Goal: Task Accomplishment & Management: Use online tool/utility

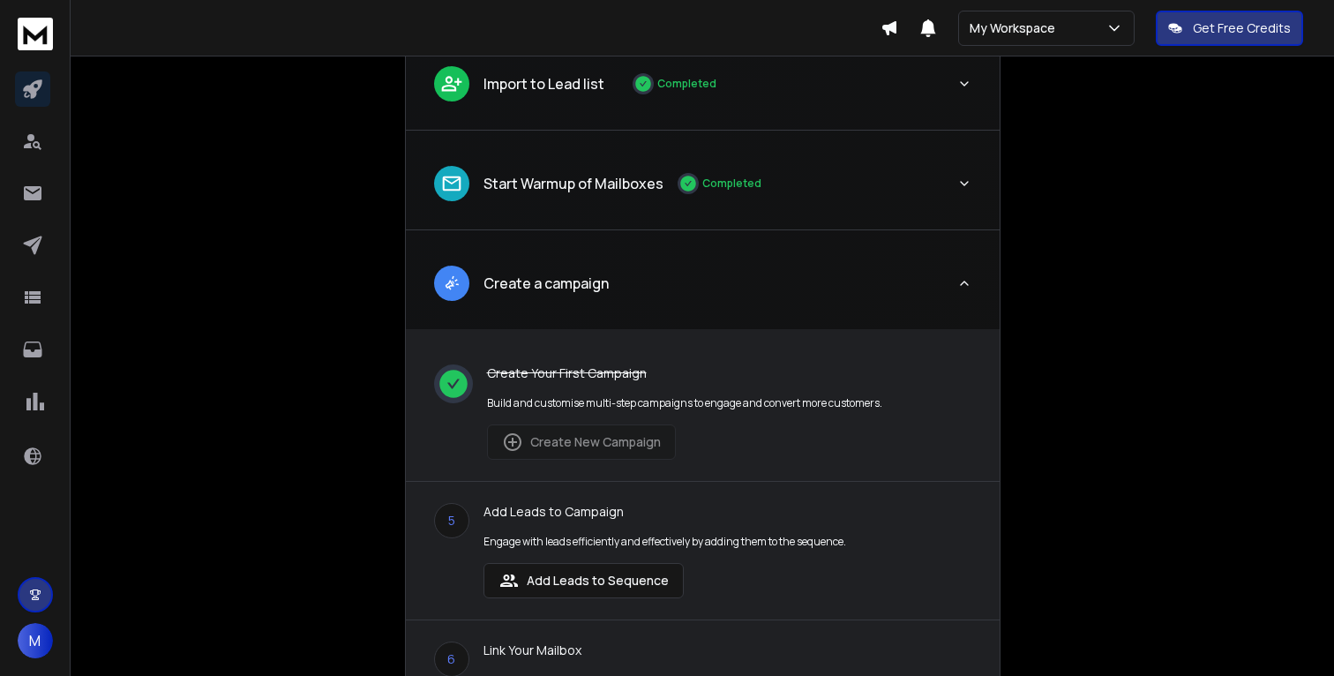
scroll to position [534, 0]
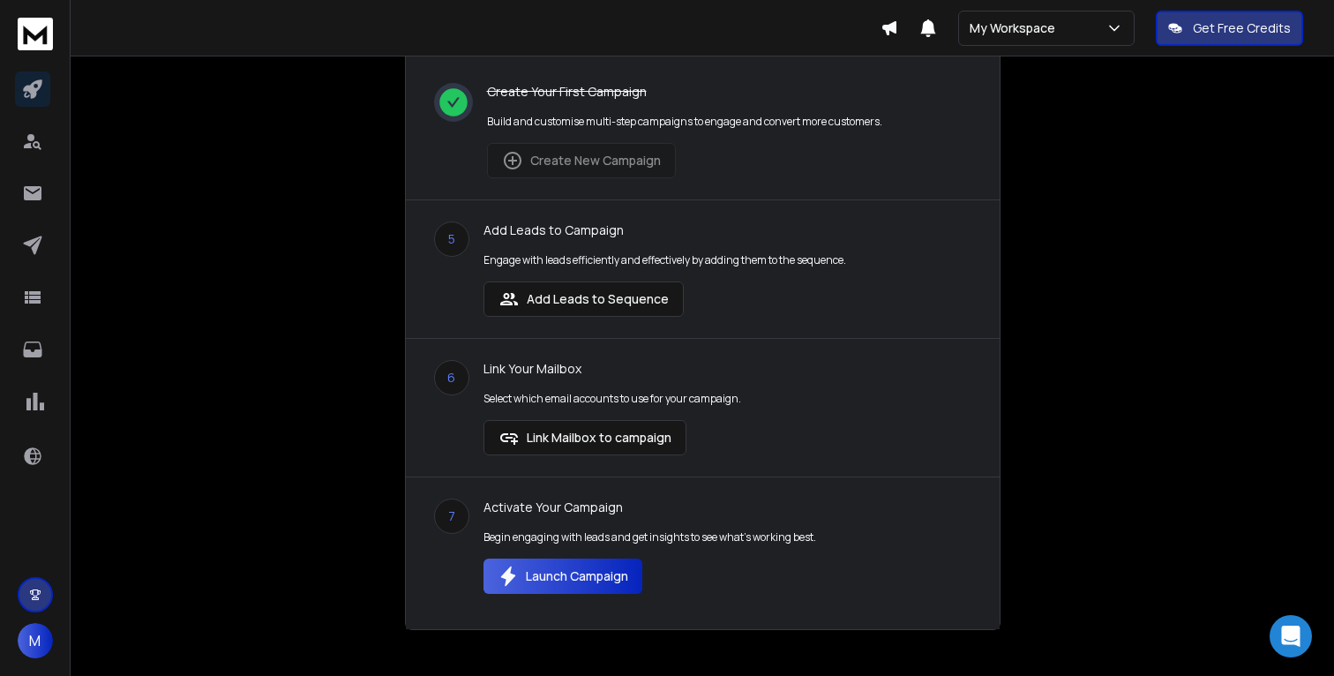
click at [532, 589] on button "Launch Campaign" at bounding box center [563, 576] width 159 height 35
click at [252, 382] on div "Hello [PERSON_NAME] , Welcome to ReachInbox Kickstart your journey with these q…" at bounding box center [702, 99] width 1207 height 1118
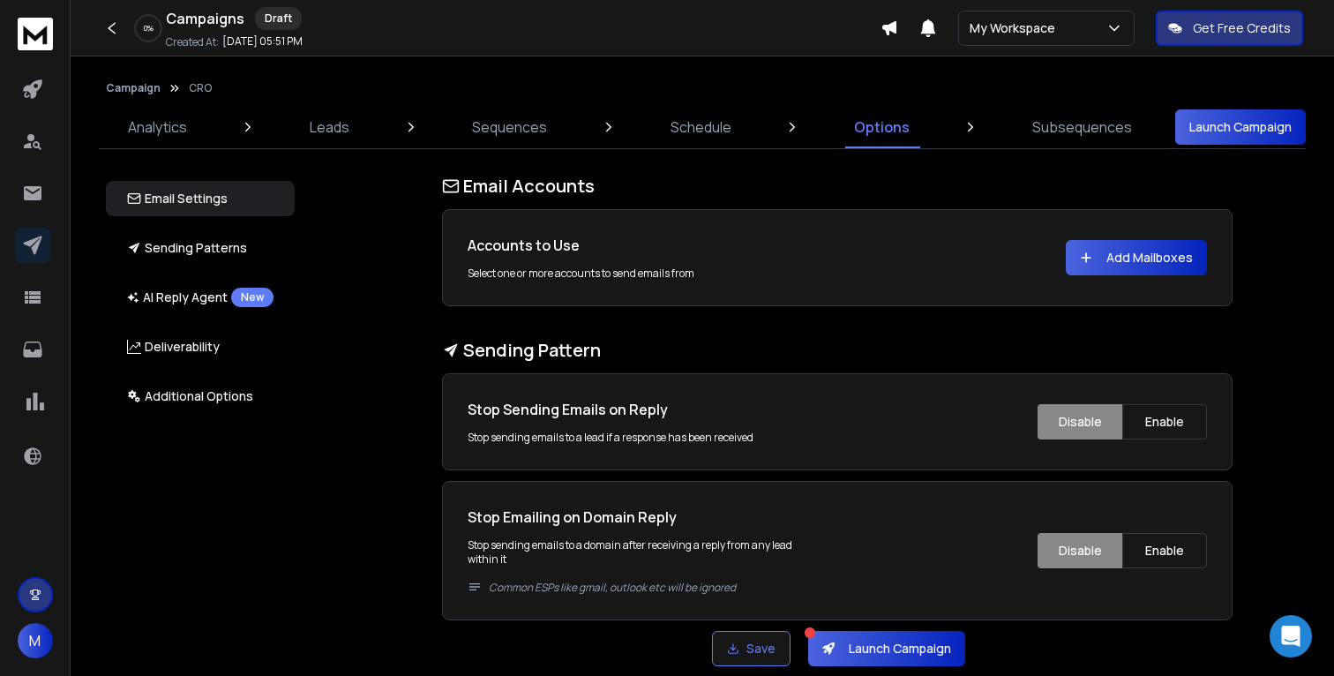
click at [1103, 254] on button "Add Mailboxes" at bounding box center [1136, 257] width 141 height 35
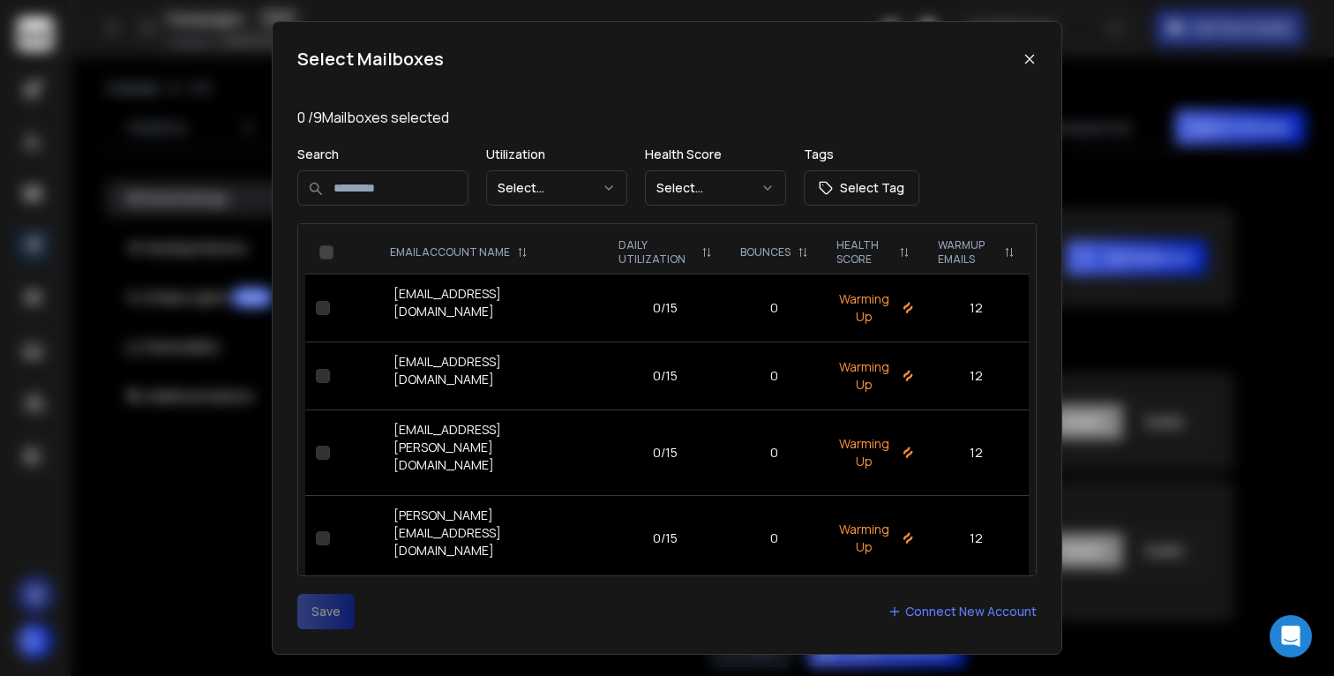
click at [1029, 56] on icon at bounding box center [1030, 59] width 14 height 14
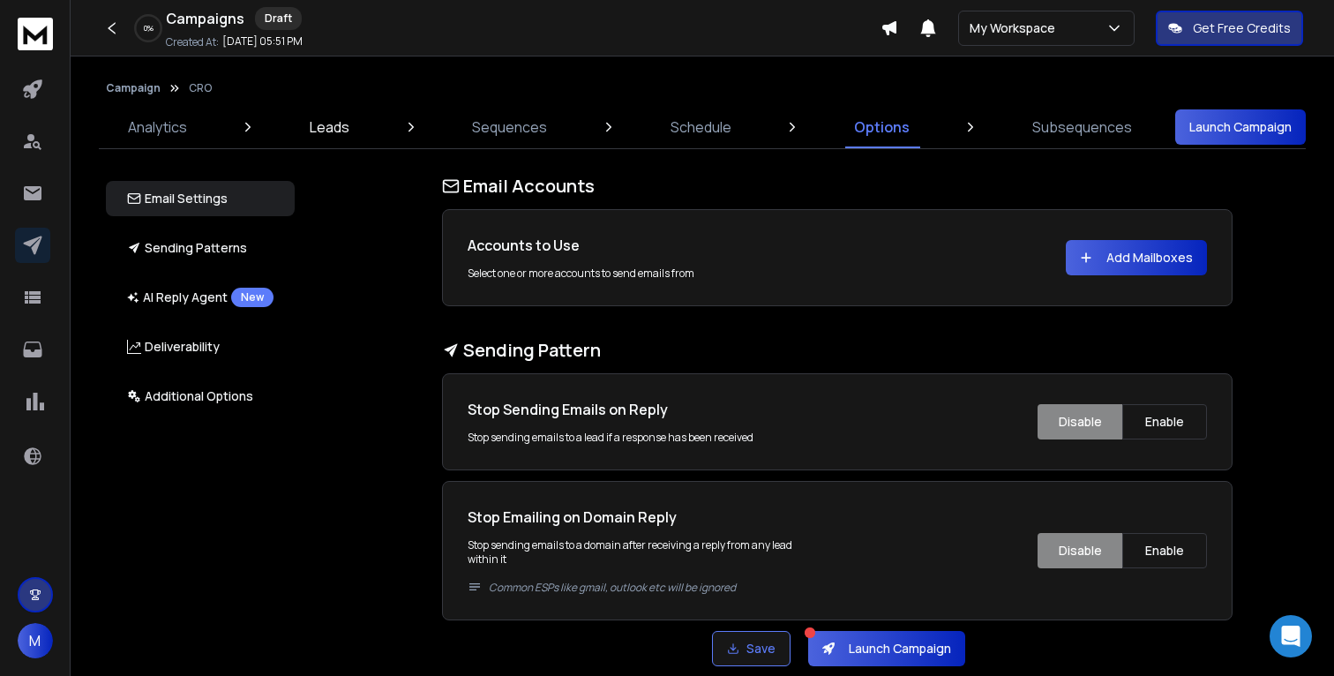
click at [314, 138] on link "Leads" at bounding box center [329, 127] width 61 height 42
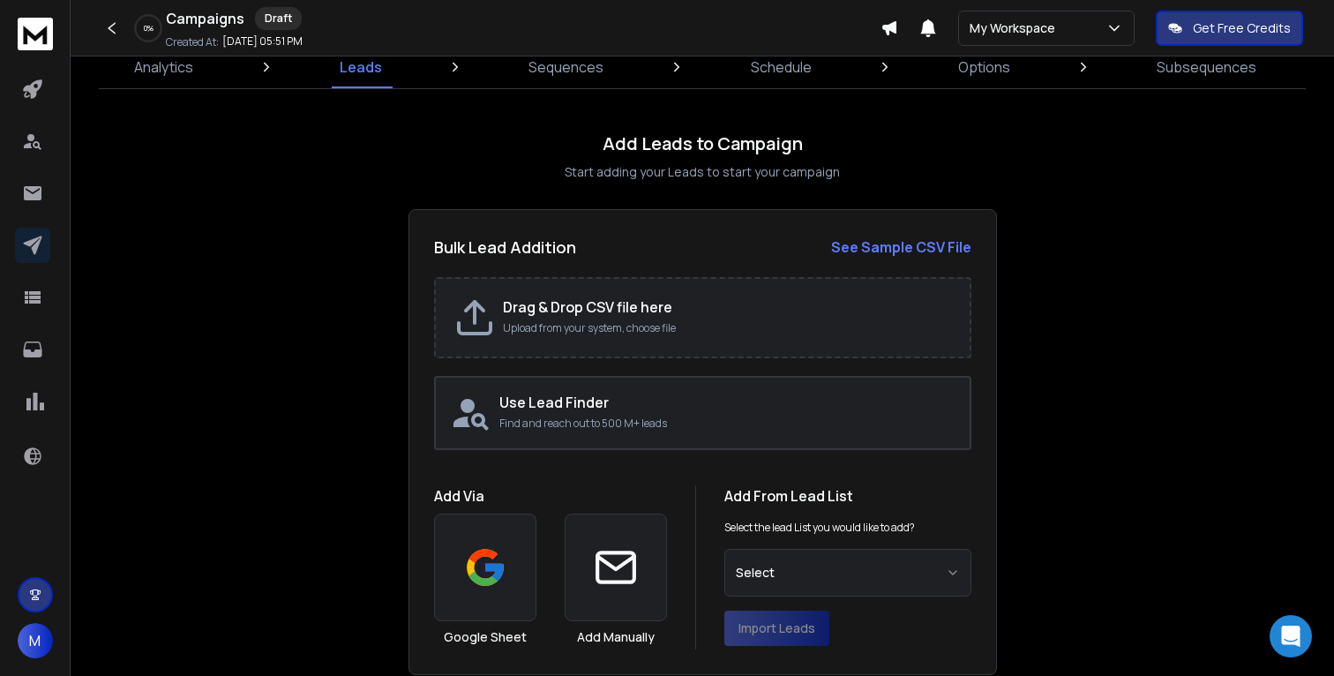
scroll to position [84, 0]
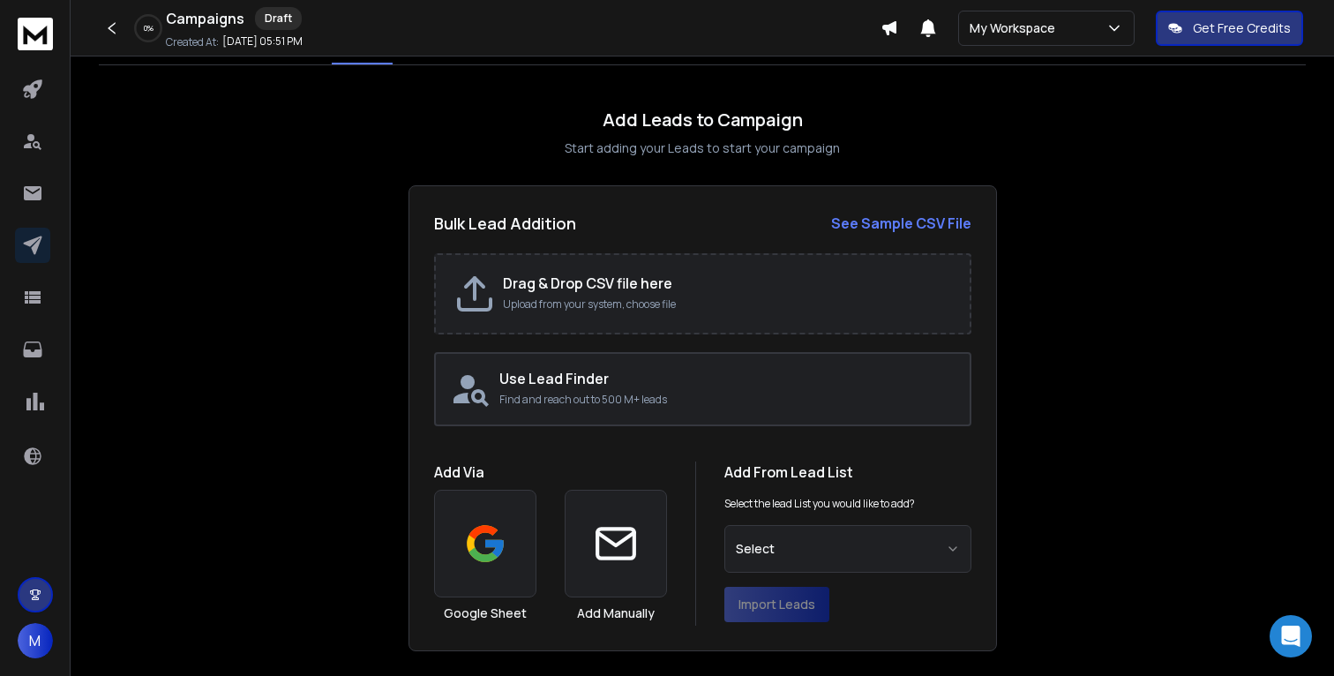
click at [904, 235] on div "Bulk Lead Addition See Sample CSV File" at bounding box center [702, 223] width 537 height 25
click at [931, 220] on strong "See Sample CSV File" at bounding box center [901, 223] width 140 height 19
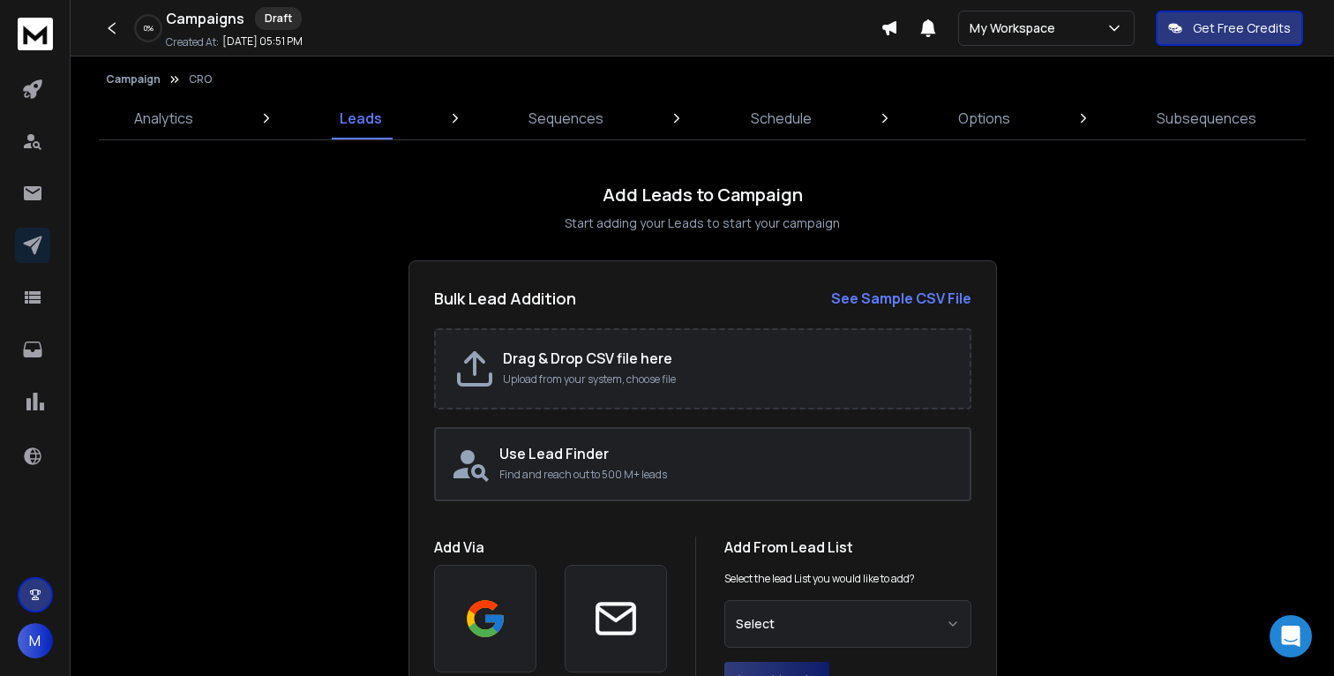
scroll to position [0, 0]
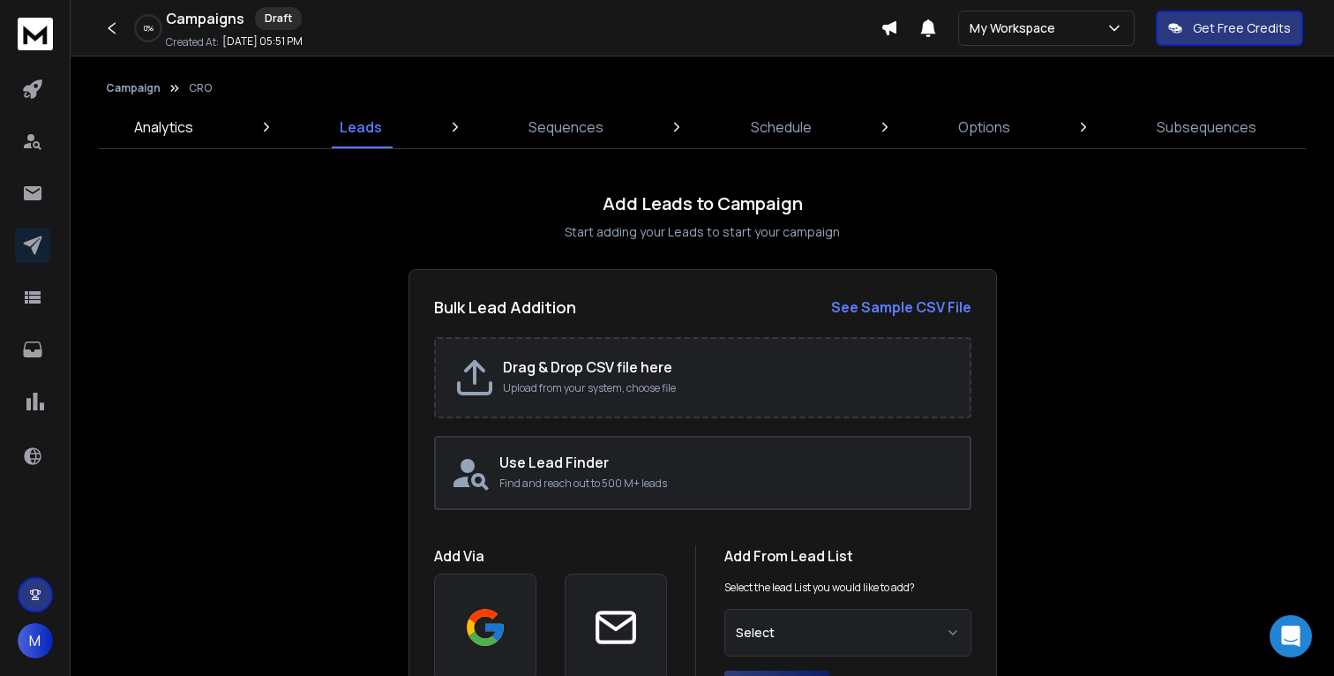
click at [169, 133] on p "Analytics" at bounding box center [163, 126] width 59 height 21
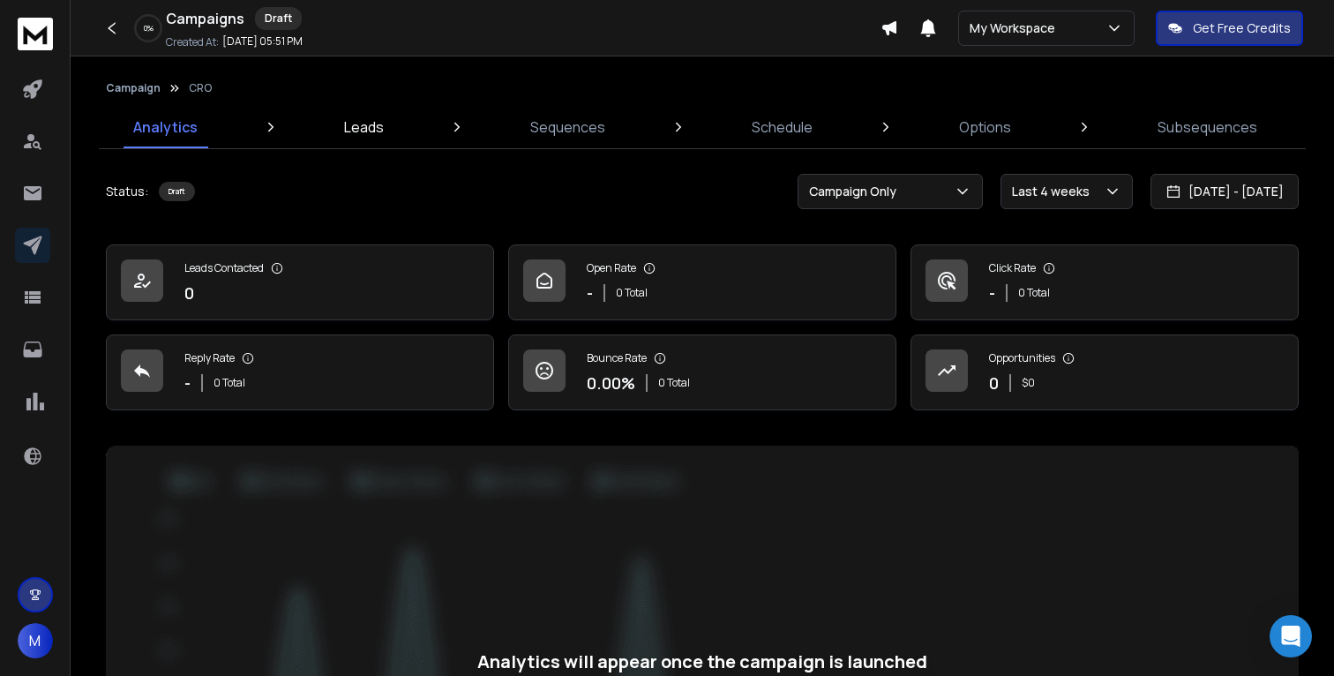
click at [364, 126] on p "Leads" at bounding box center [364, 126] width 40 height 21
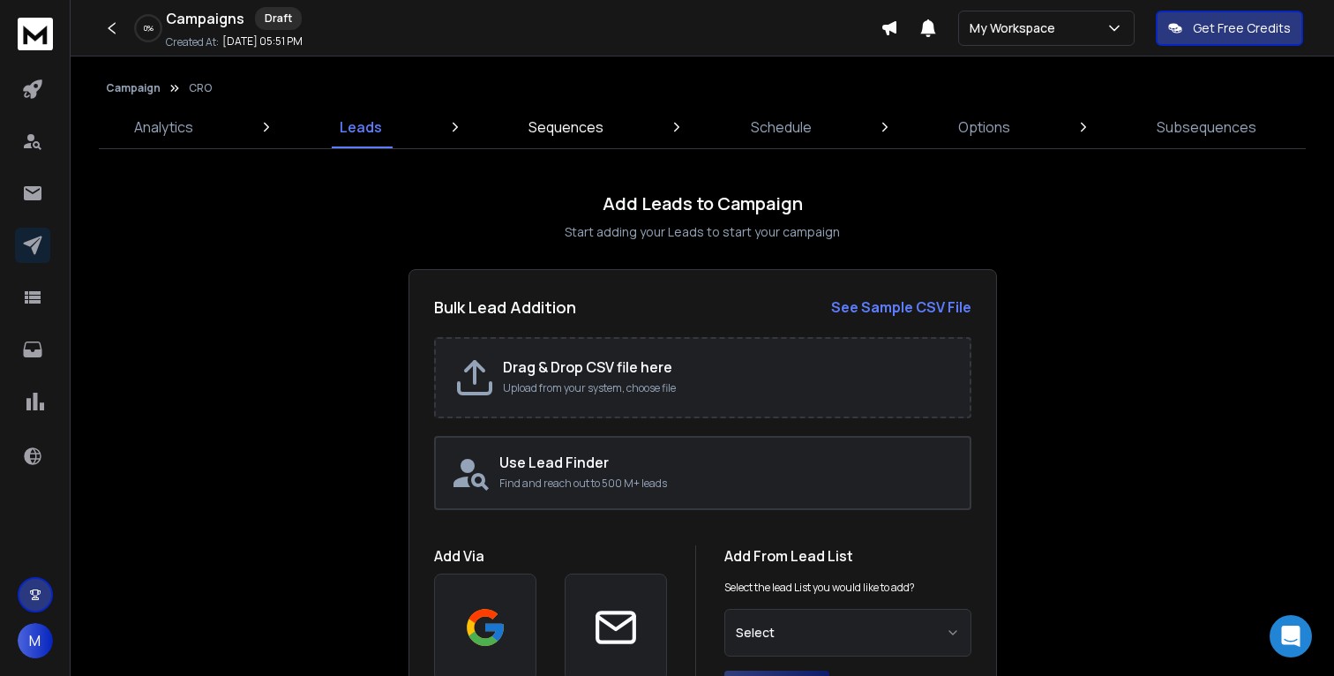
click at [584, 127] on p "Sequences" at bounding box center [566, 126] width 75 height 21
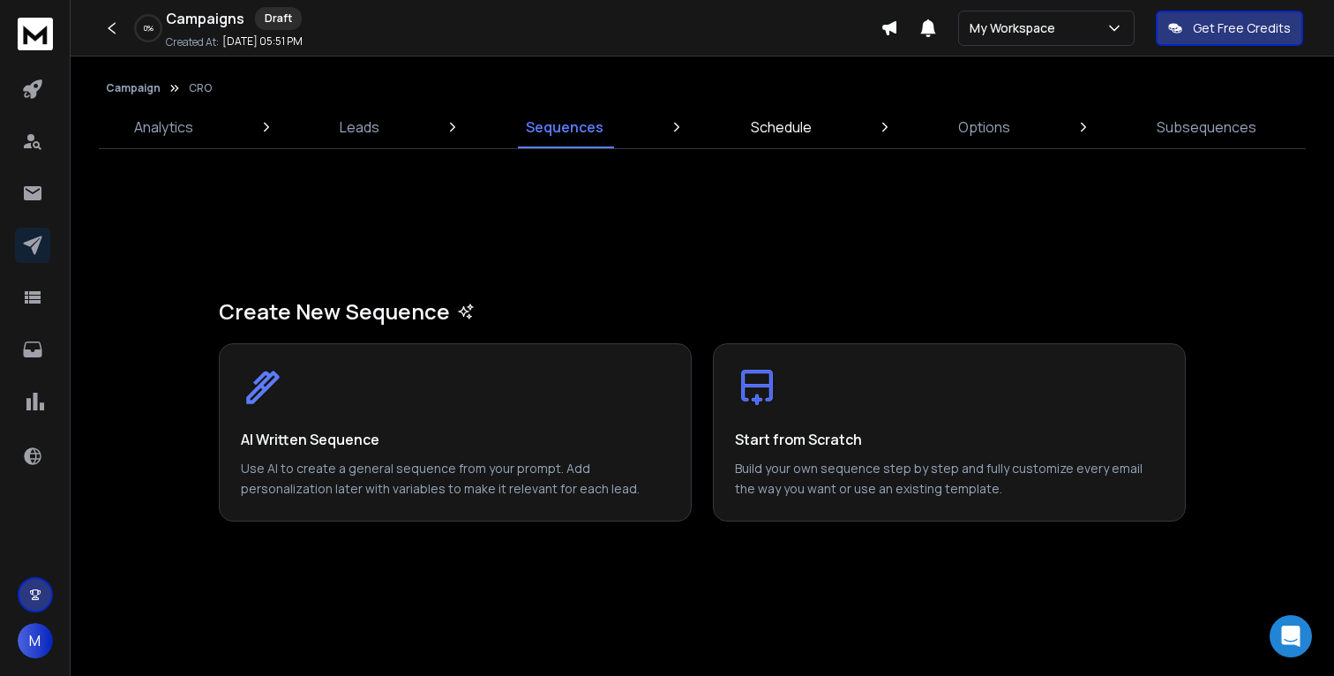
click at [777, 139] on link "Schedule" at bounding box center [781, 127] width 82 height 42
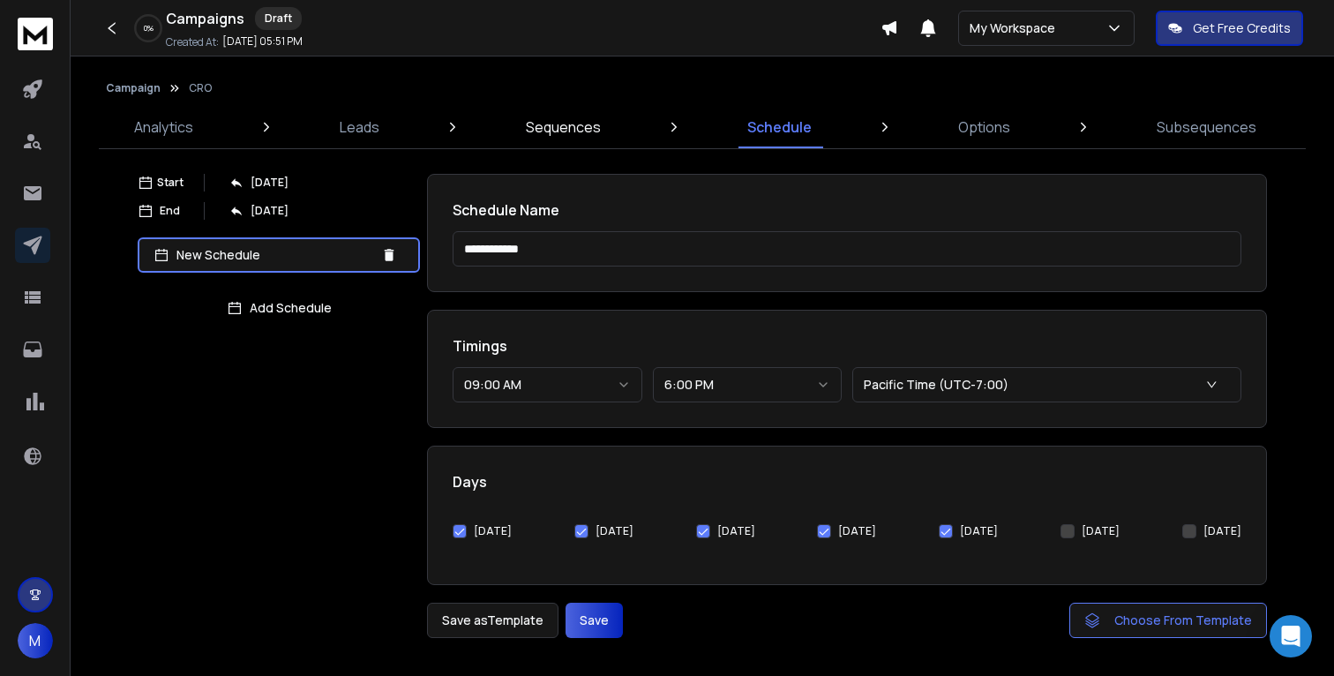
click at [550, 126] on p "Sequences" at bounding box center [563, 126] width 75 height 21
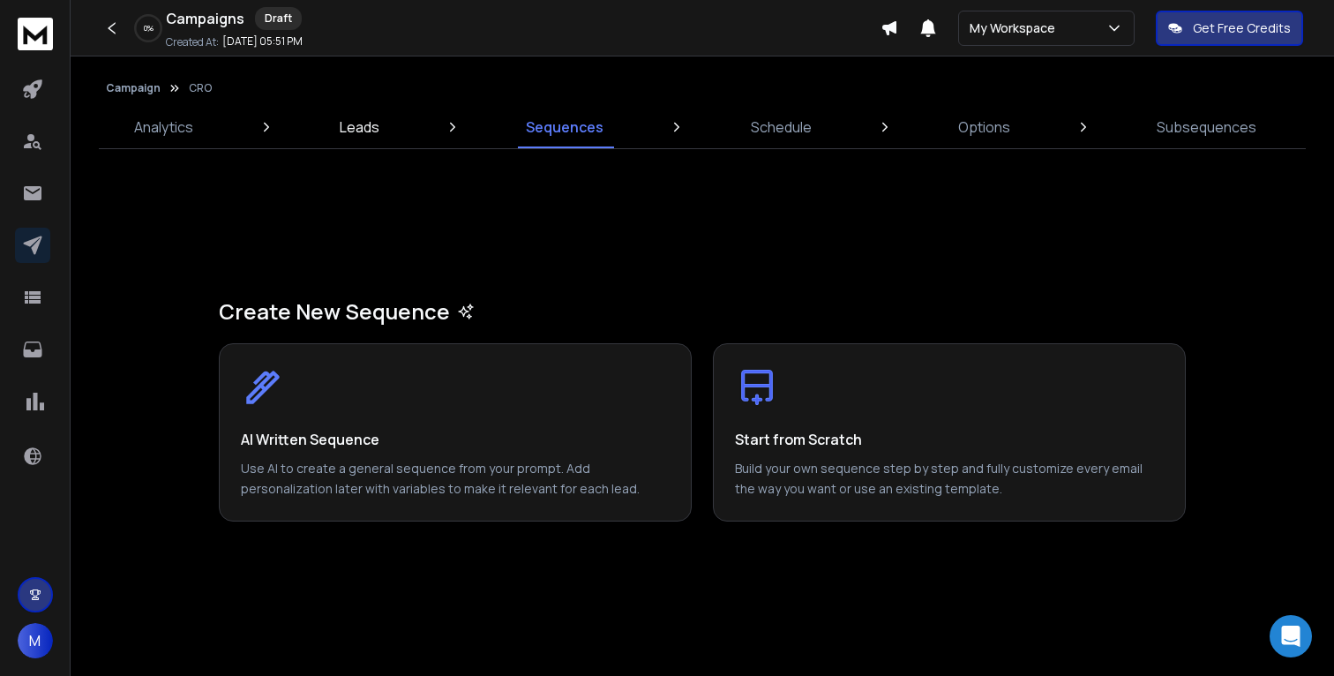
click at [356, 125] on p "Leads" at bounding box center [360, 126] width 40 height 21
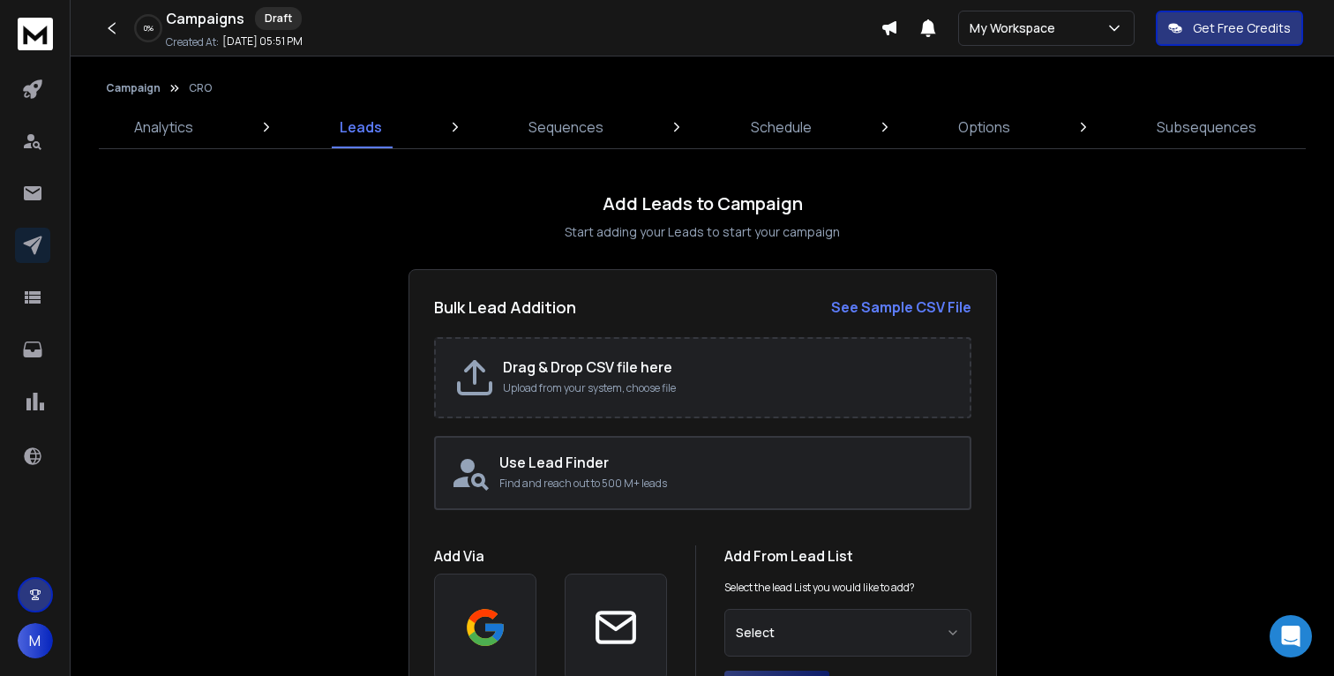
scroll to position [84, 0]
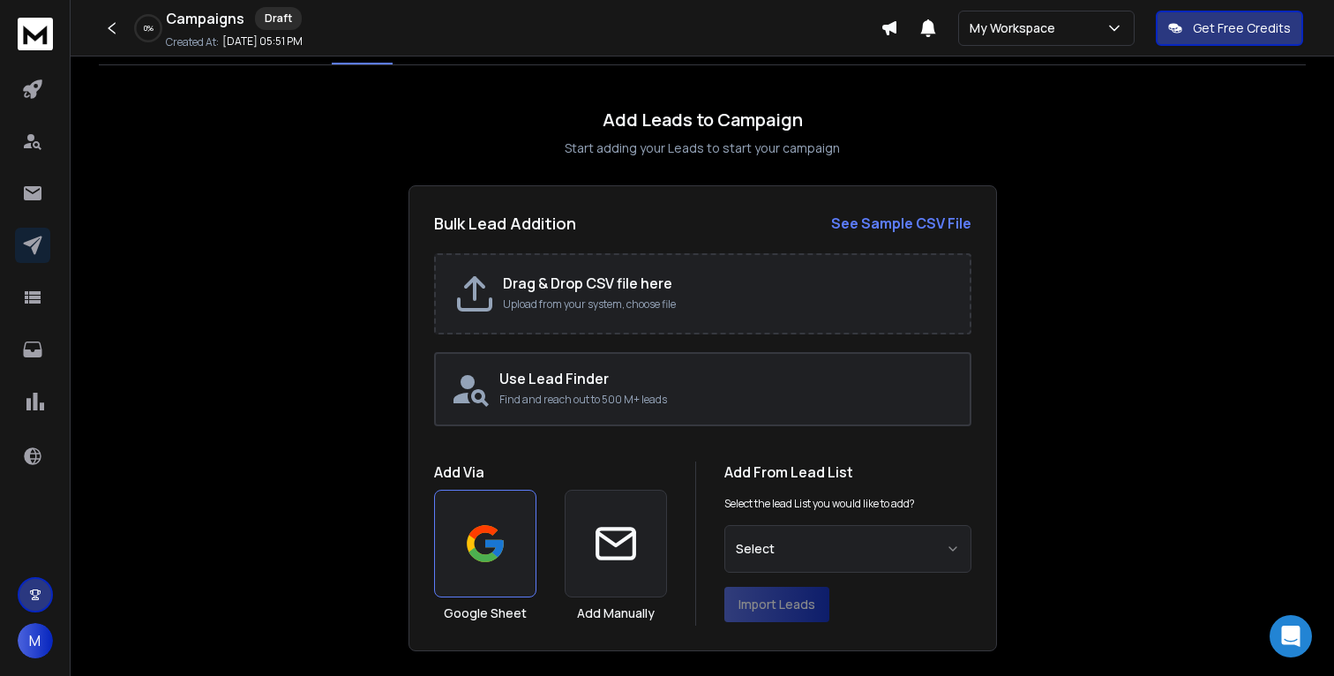
click at [477, 509] on div at bounding box center [485, 544] width 102 height 108
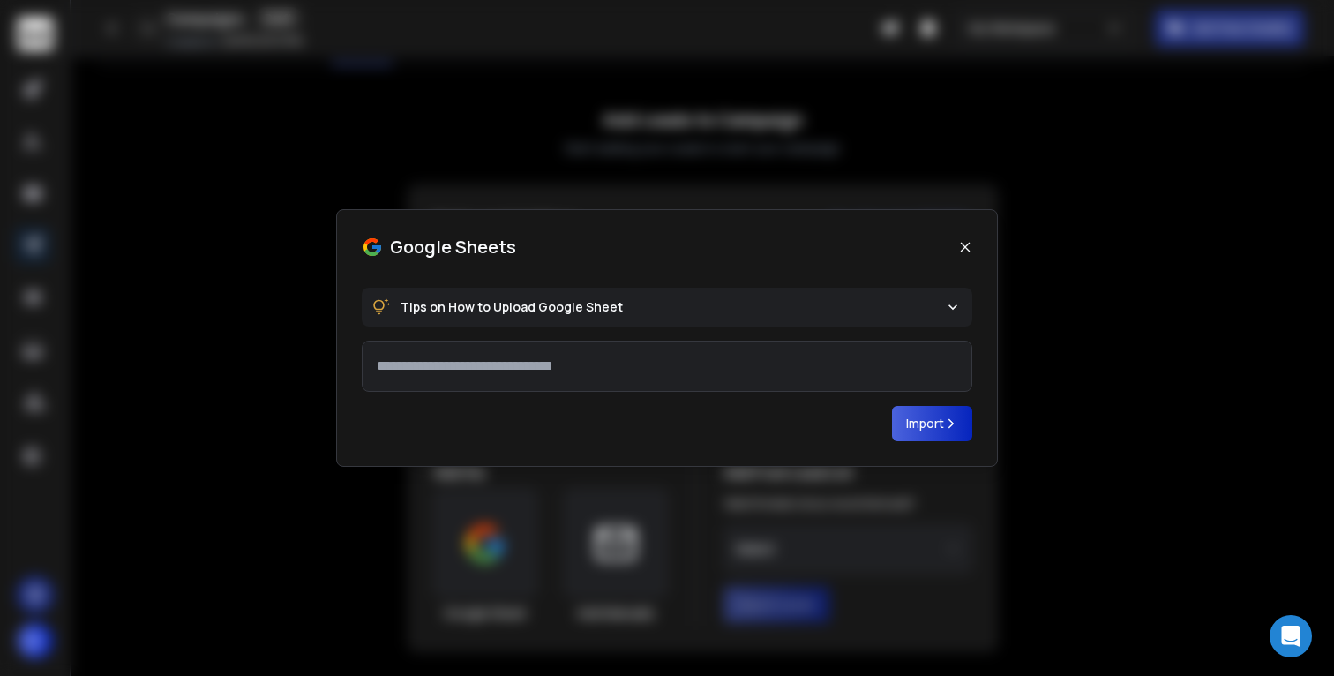
click at [492, 310] on p "Tips on How to Upload Google Sheet" at bounding box center [512, 307] width 222 height 18
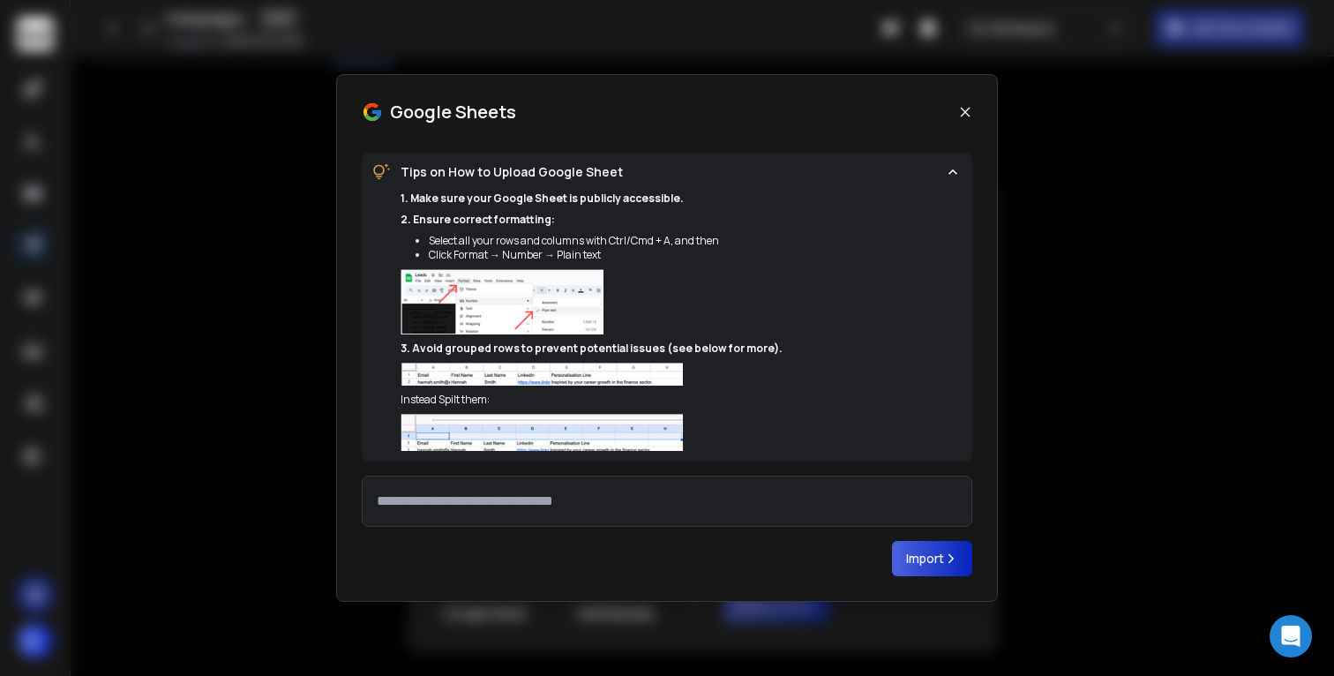
click at [961, 108] on icon at bounding box center [966, 113] width 10 height 10
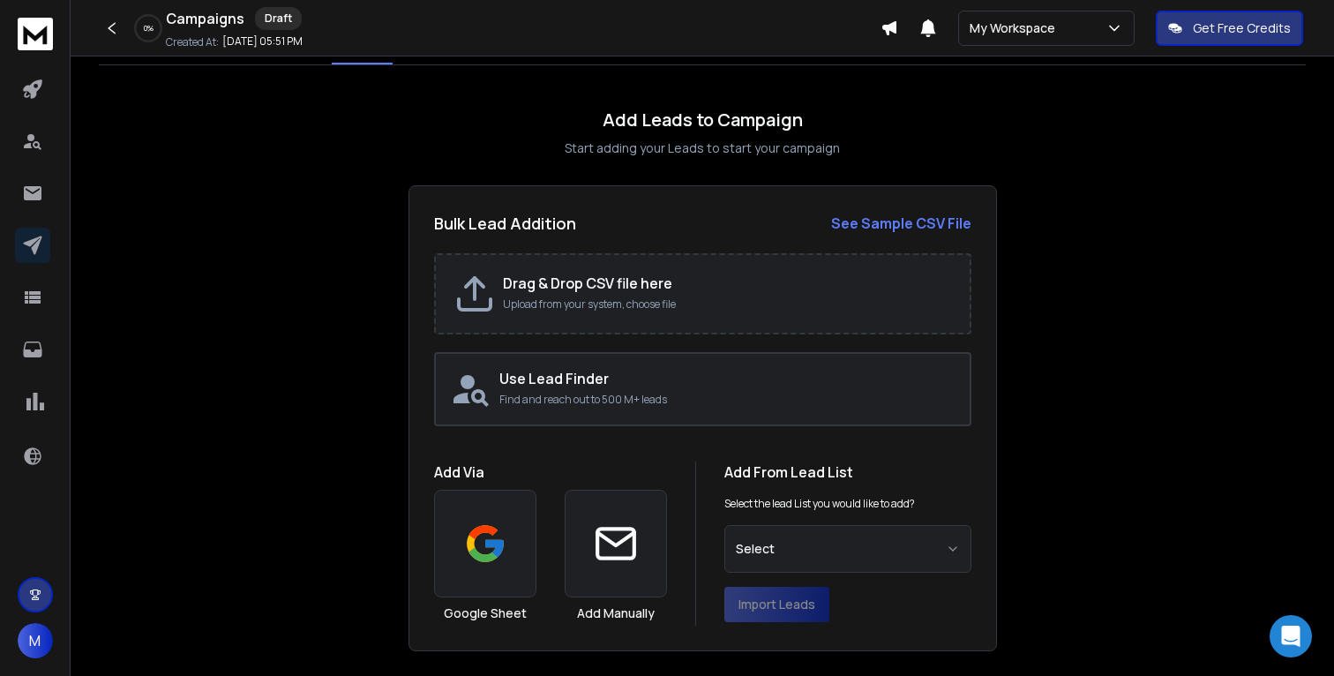
scroll to position [0, 0]
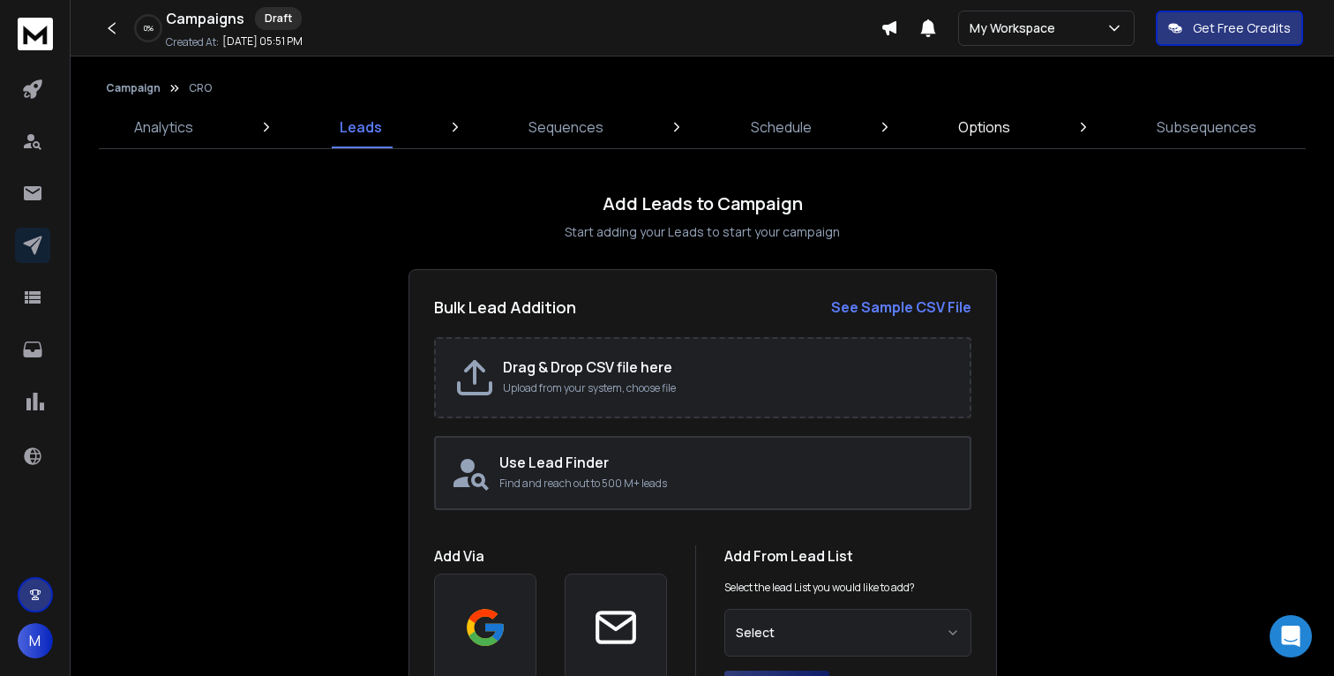
click at [972, 125] on p "Options" at bounding box center [984, 126] width 52 height 21
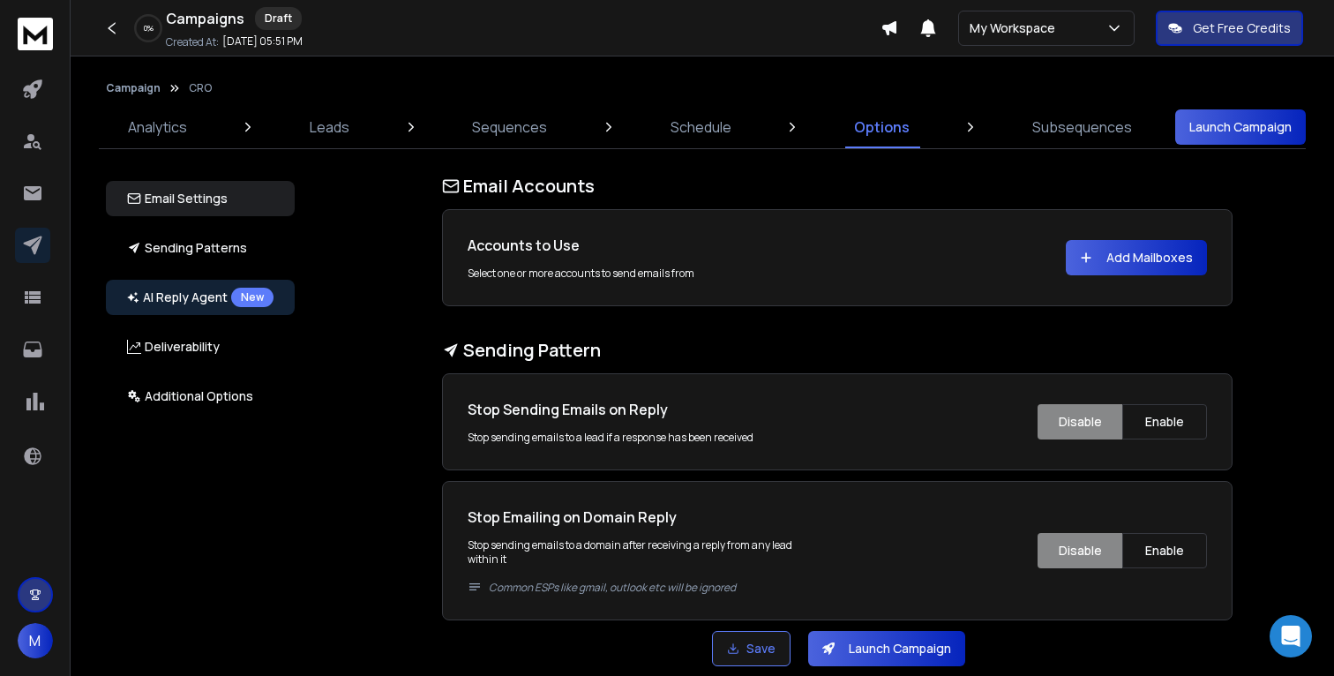
click at [195, 295] on p "AI Reply Agent New" at bounding box center [200, 297] width 146 height 19
click at [142, 117] on p "Analytics" at bounding box center [157, 126] width 59 height 21
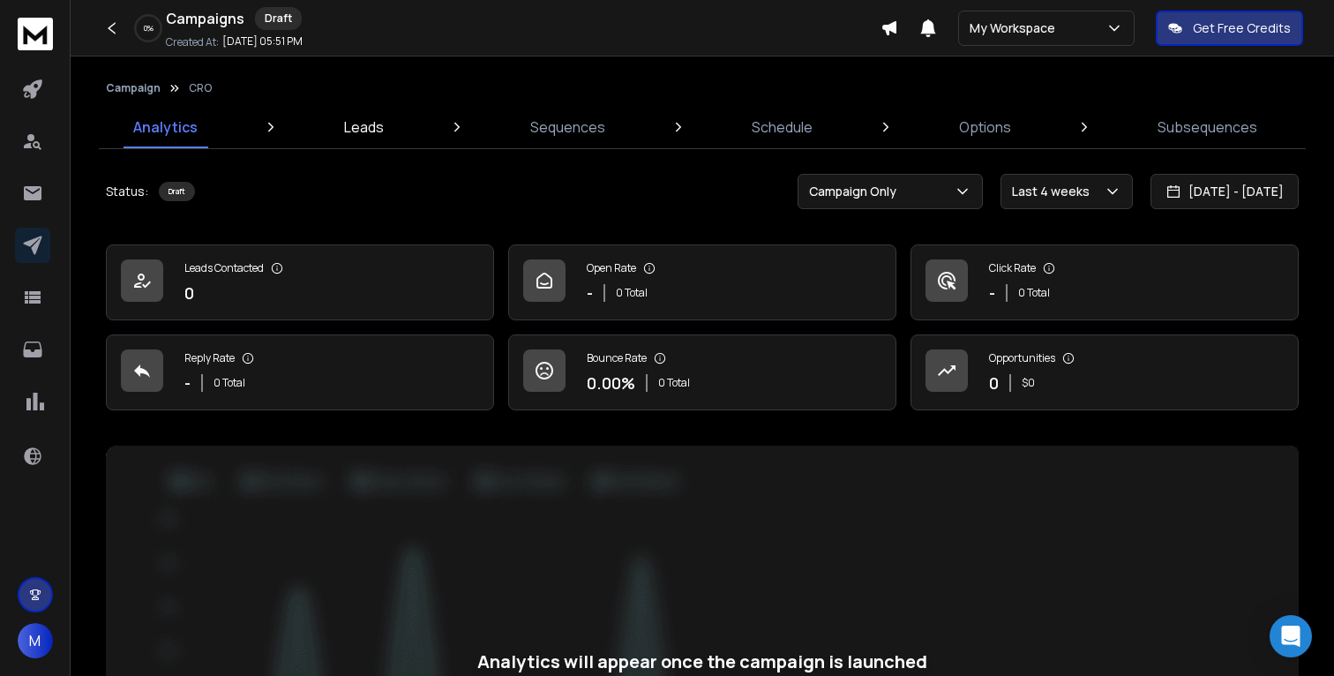
click at [356, 131] on p "Leads" at bounding box center [364, 126] width 40 height 21
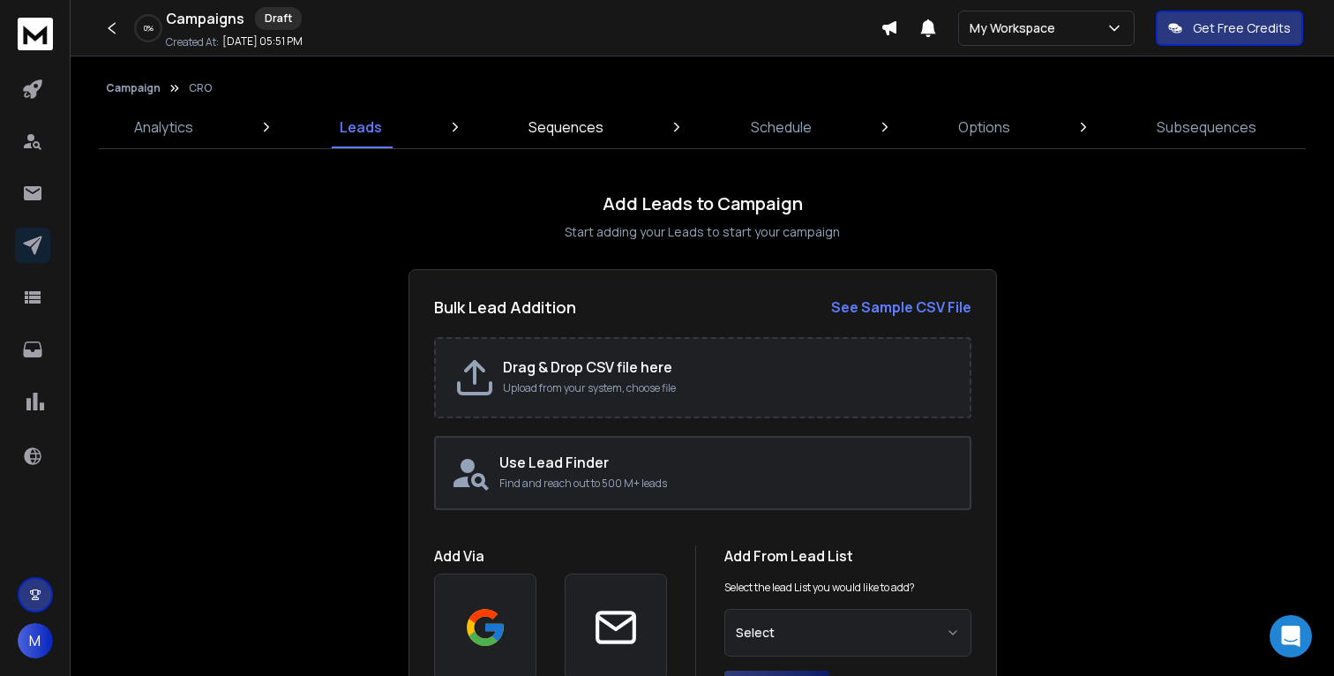
click at [570, 139] on link "Sequences" at bounding box center [566, 127] width 96 height 42
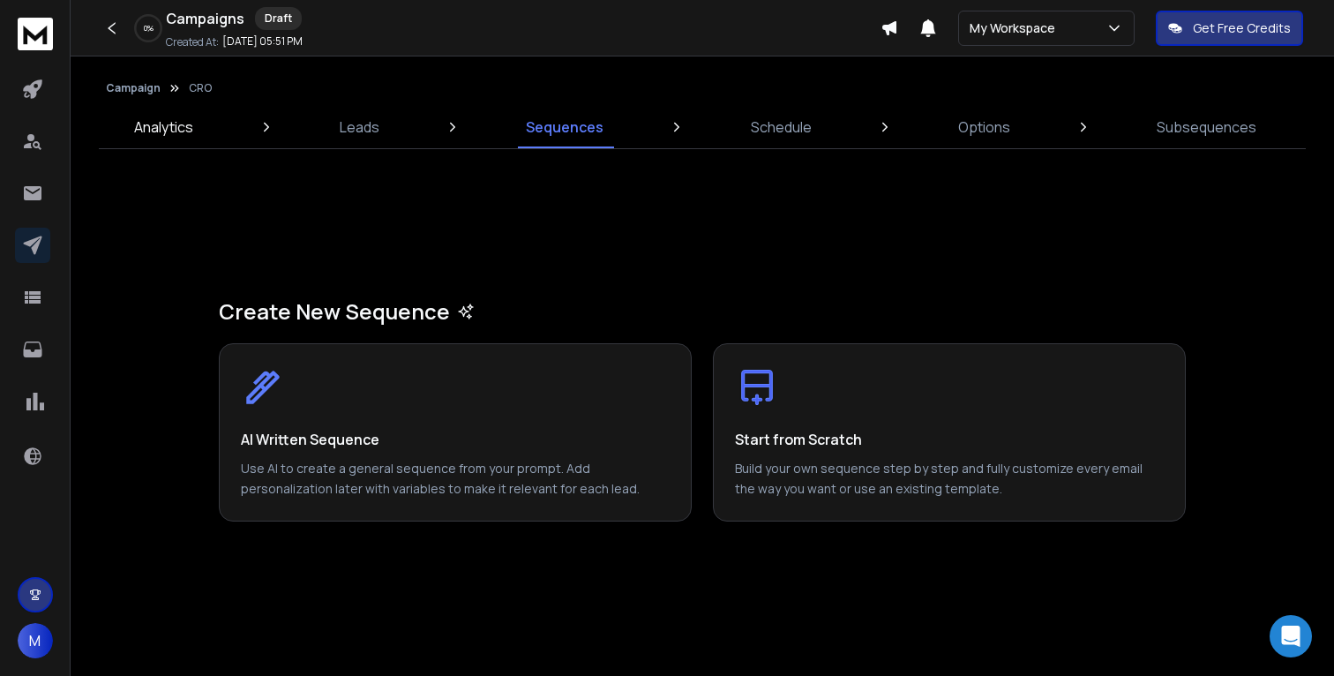
click at [157, 131] on p "Analytics" at bounding box center [163, 126] width 59 height 21
